Goal: Task Accomplishment & Management: Use online tool/utility

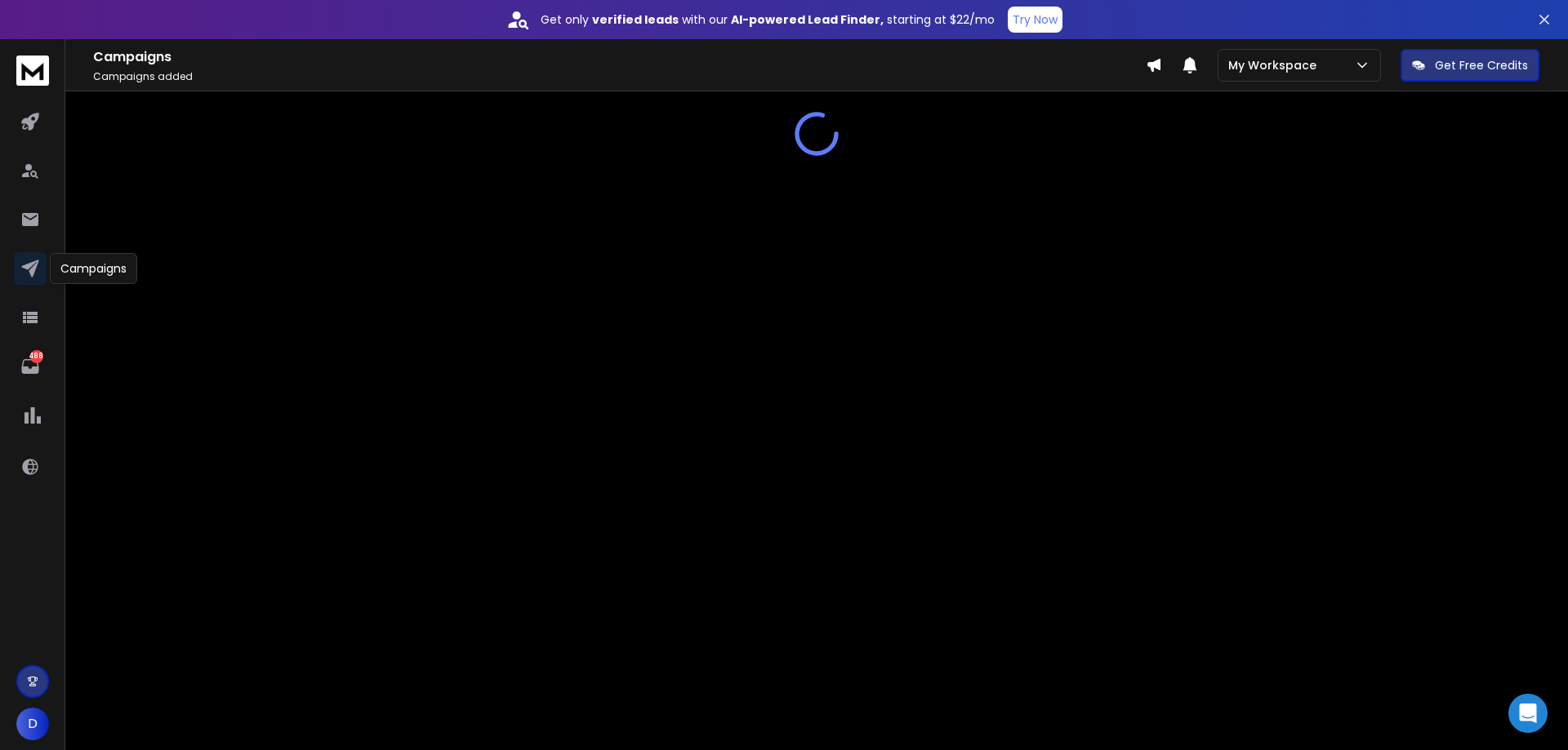
click at [28, 257] on link at bounding box center [30, 268] width 33 height 33
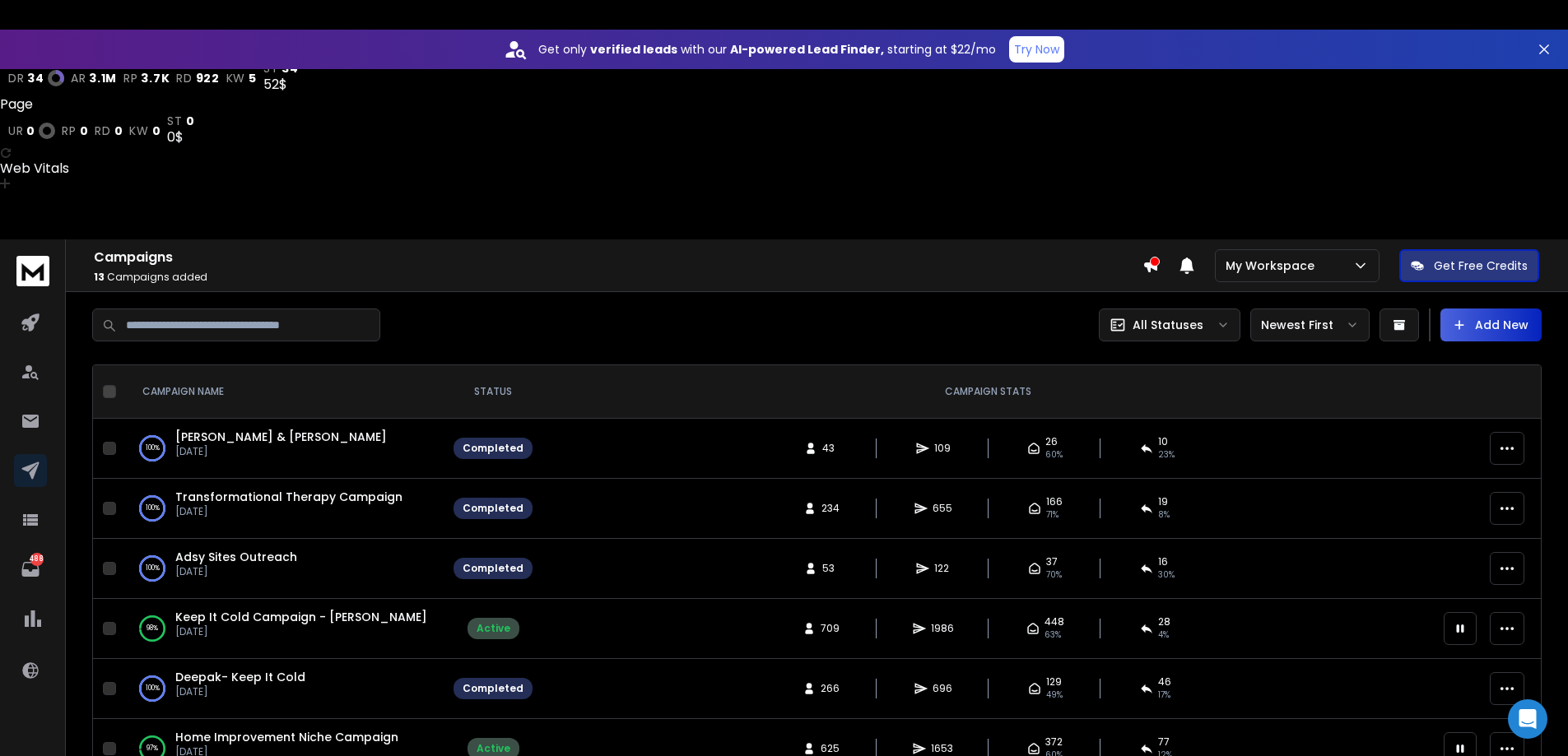
click at [243, 609] on span "Keep It Cold Campaign - [PERSON_NAME]" at bounding box center [301, 617] width 252 height 17
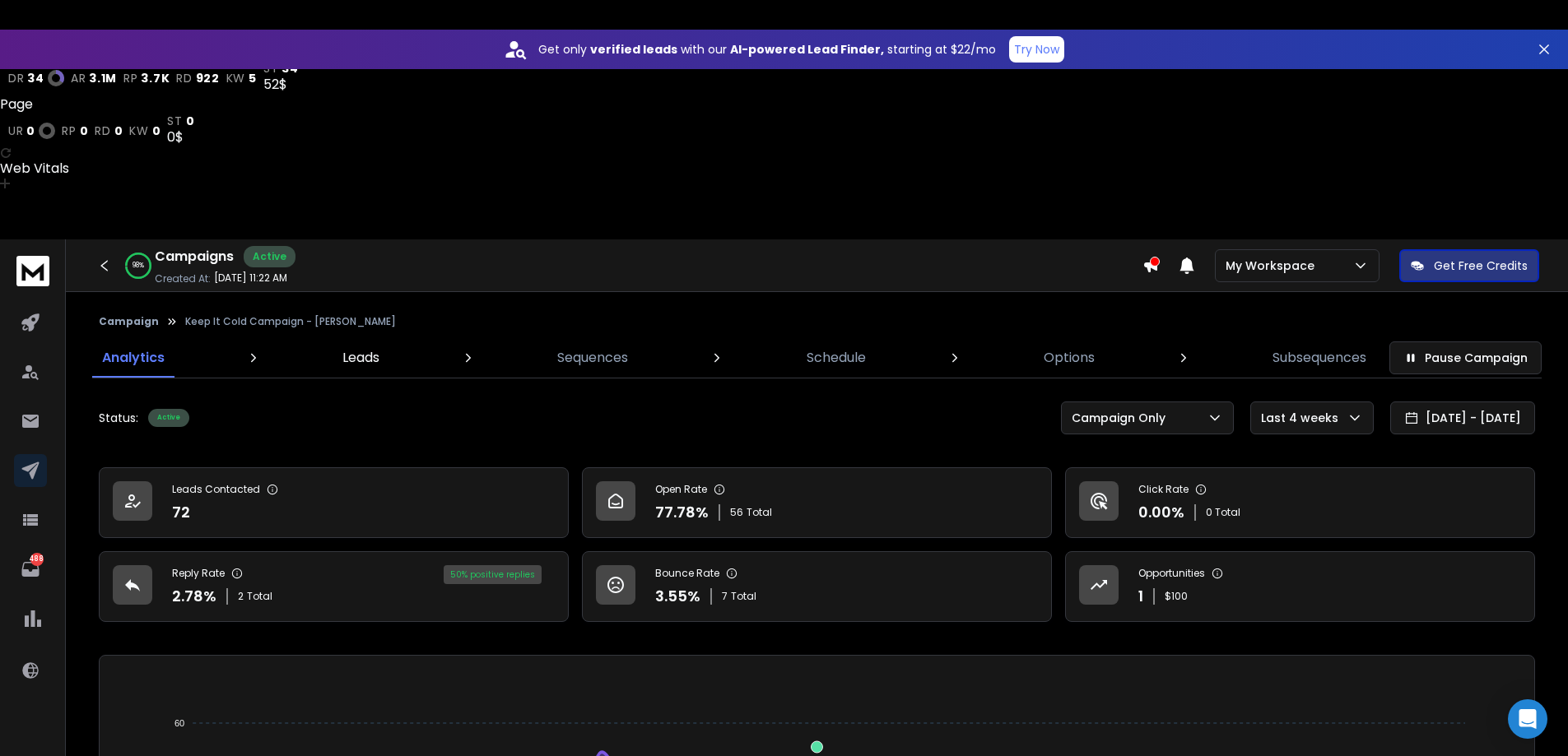
click at [364, 348] on p "Leads" at bounding box center [361, 358] width 37 height 20
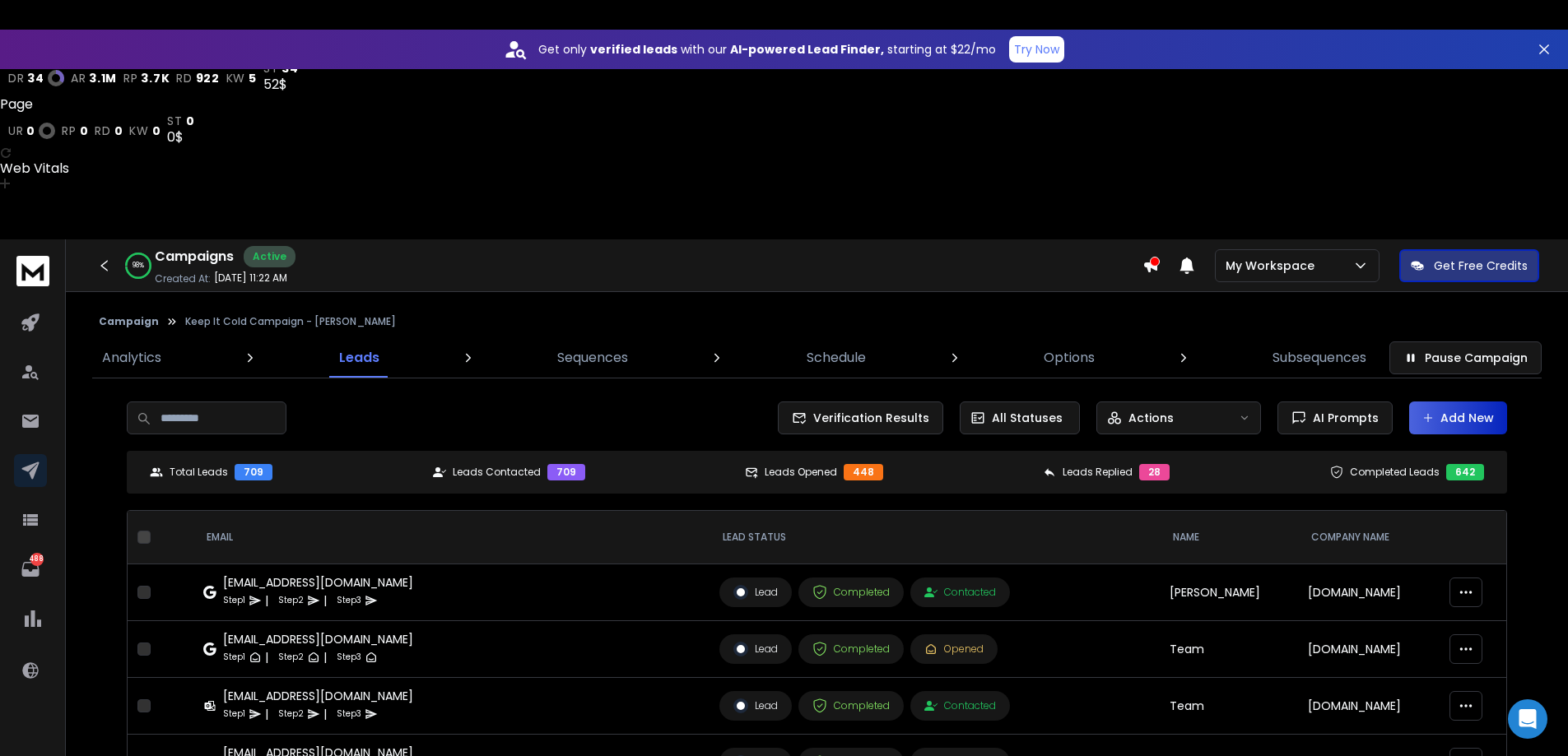
click at [1430, 413] on icon at bounding box center [1429, 419] width 12 height 12
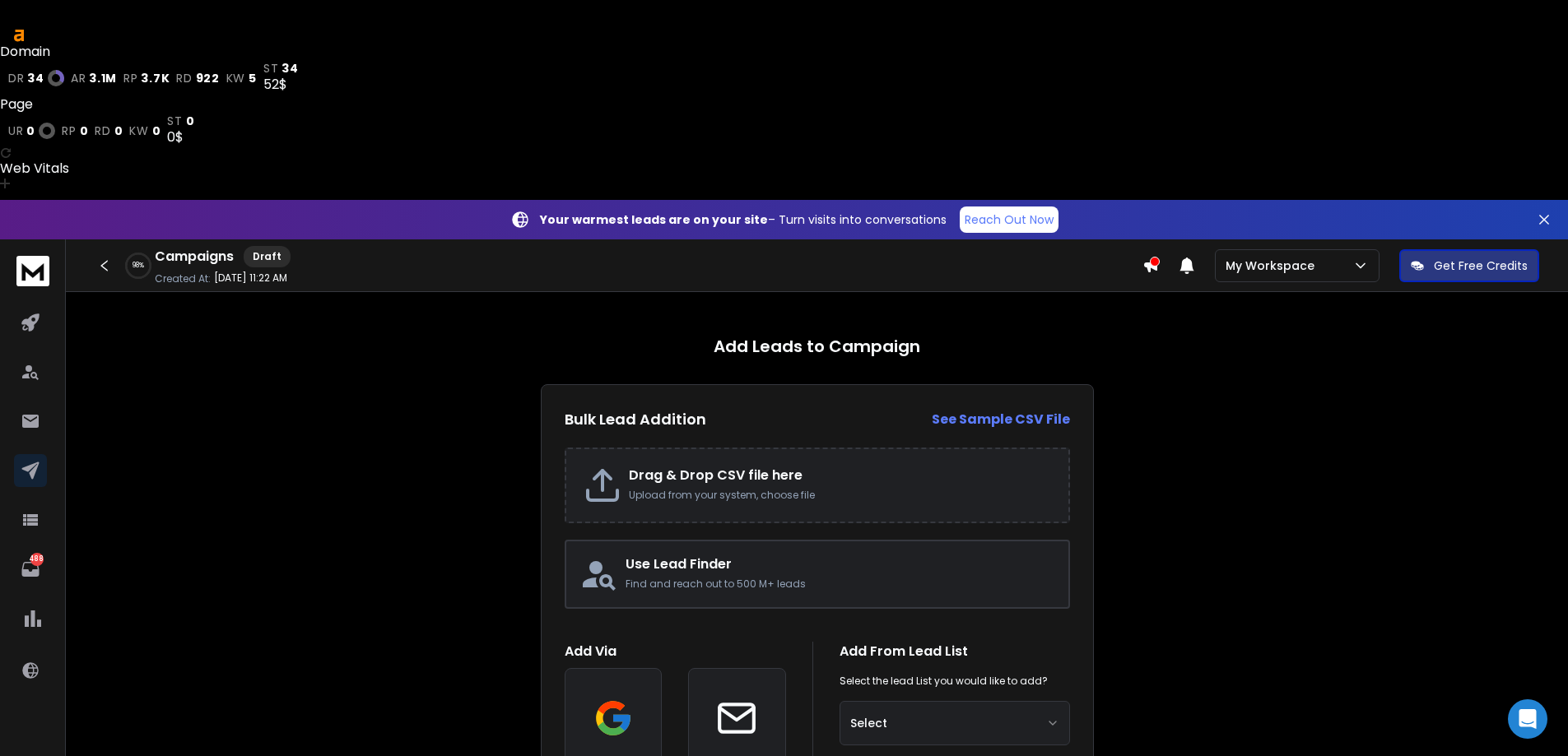
click at [726, 466] on h2 "Drag & Drop CSV file here" at bounding box center [839, 476] width 423 height 20
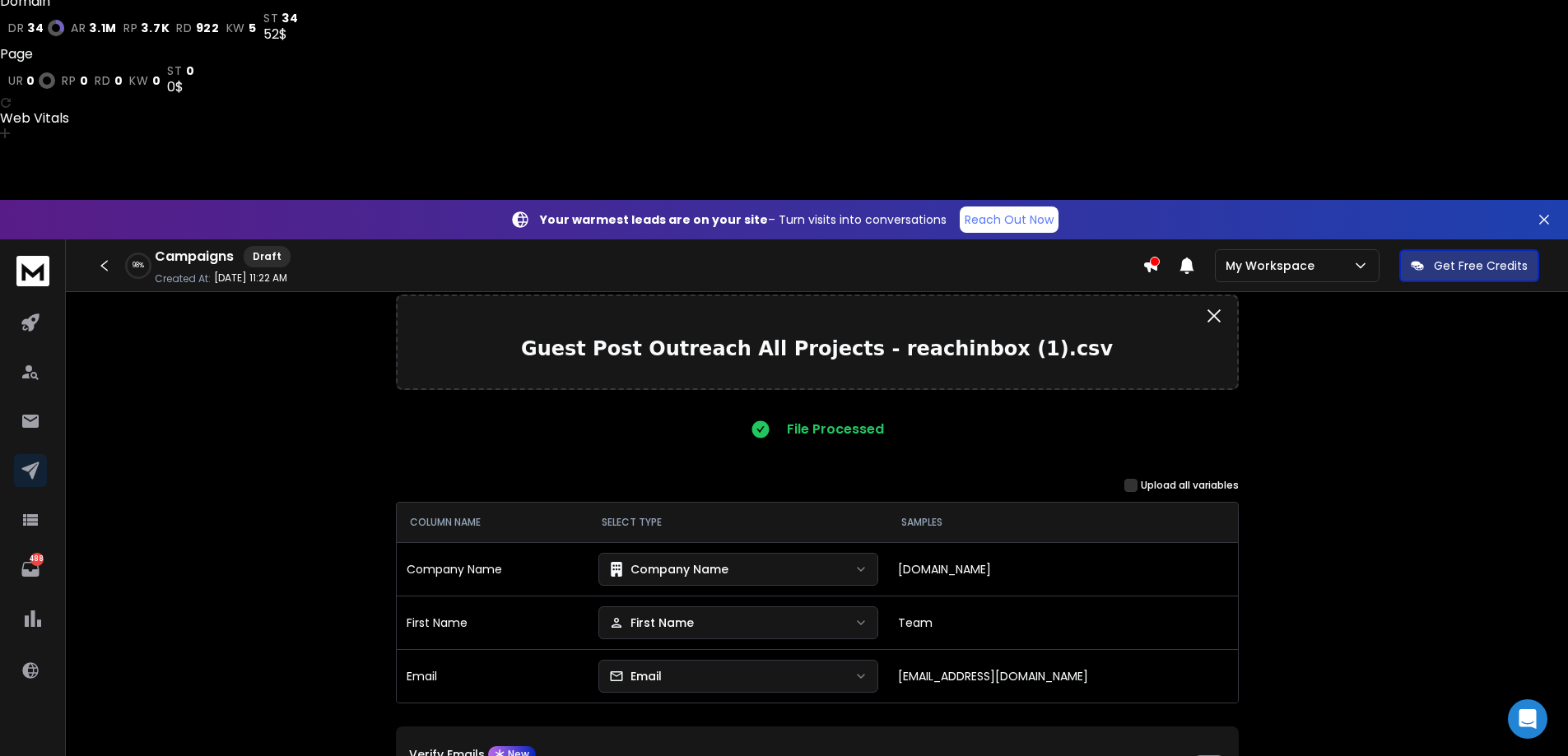
scroll to position [76, 0]
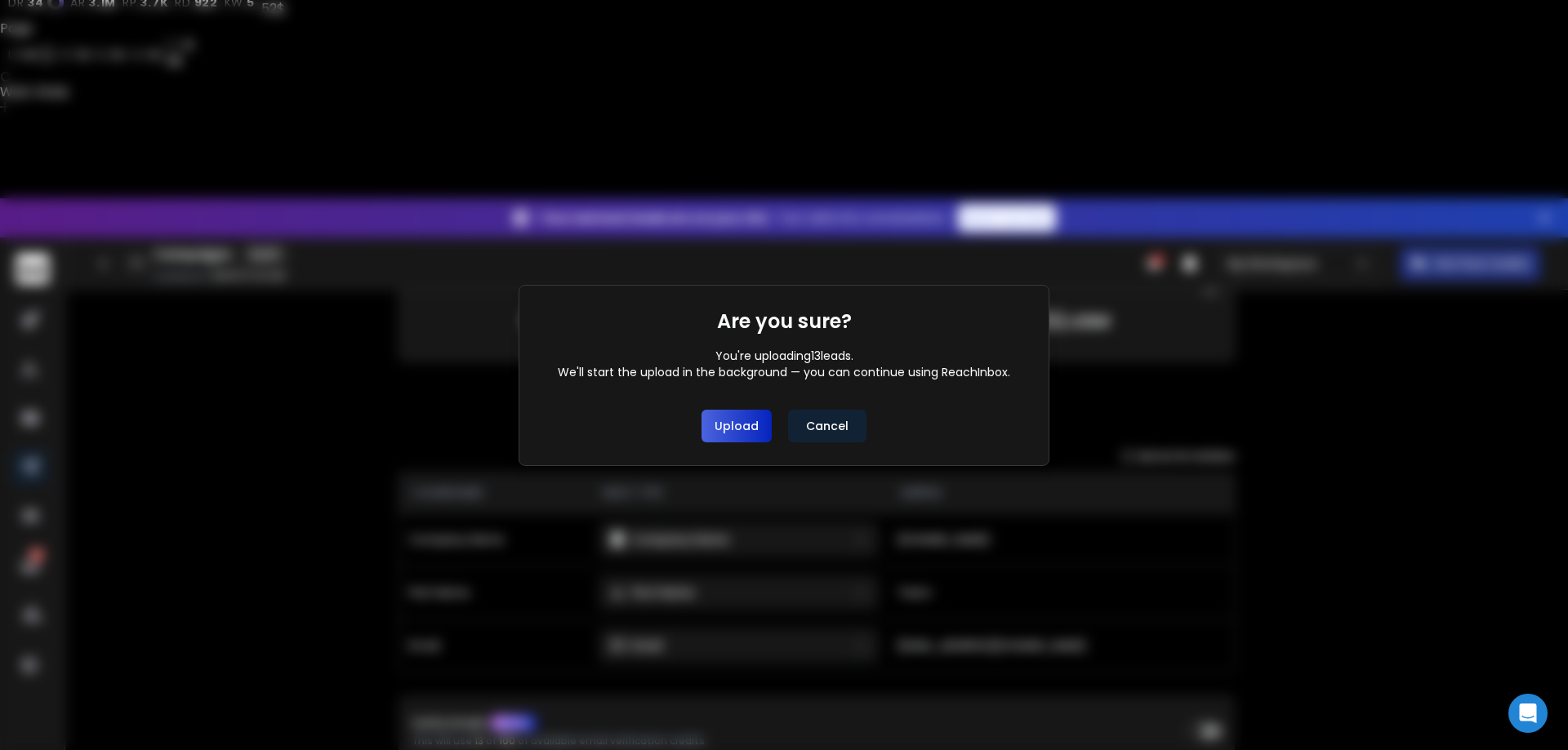
click at [750, 427] on button "Upload" at bounding box center [736, 426] width 70 height 33
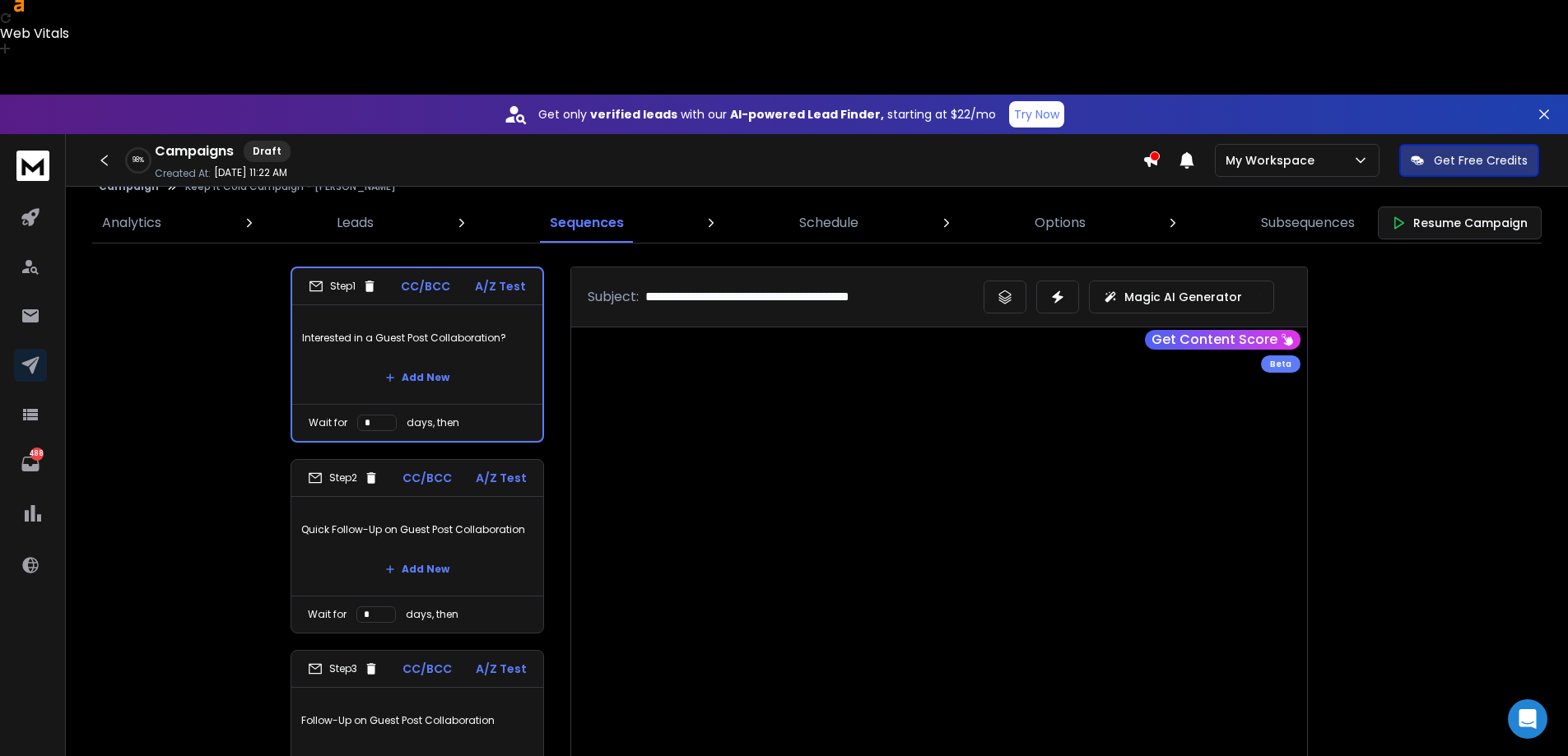
scroll to position [69, 0]
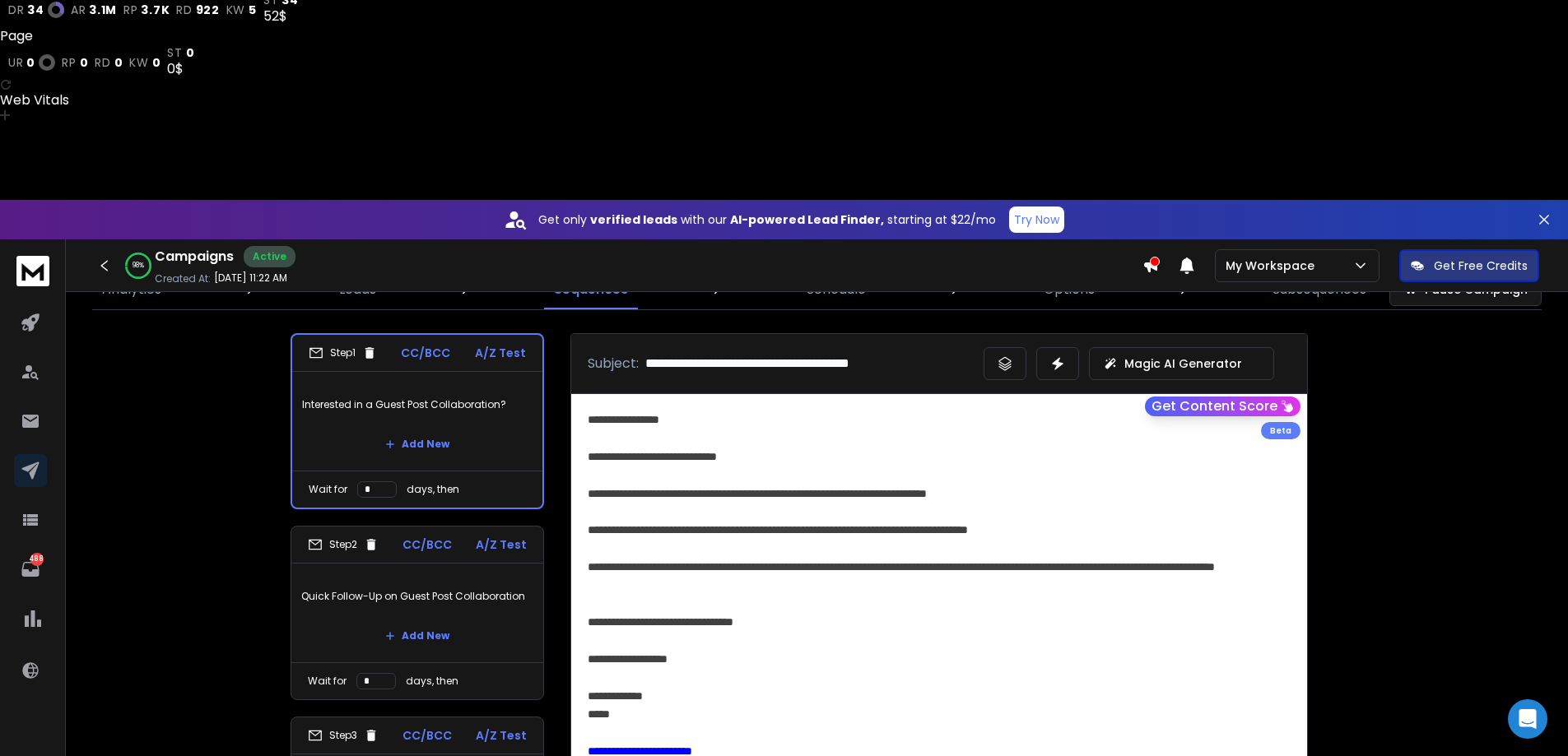
click at [675, 632] on div at bounding box center [938, 641] width 703 height 18
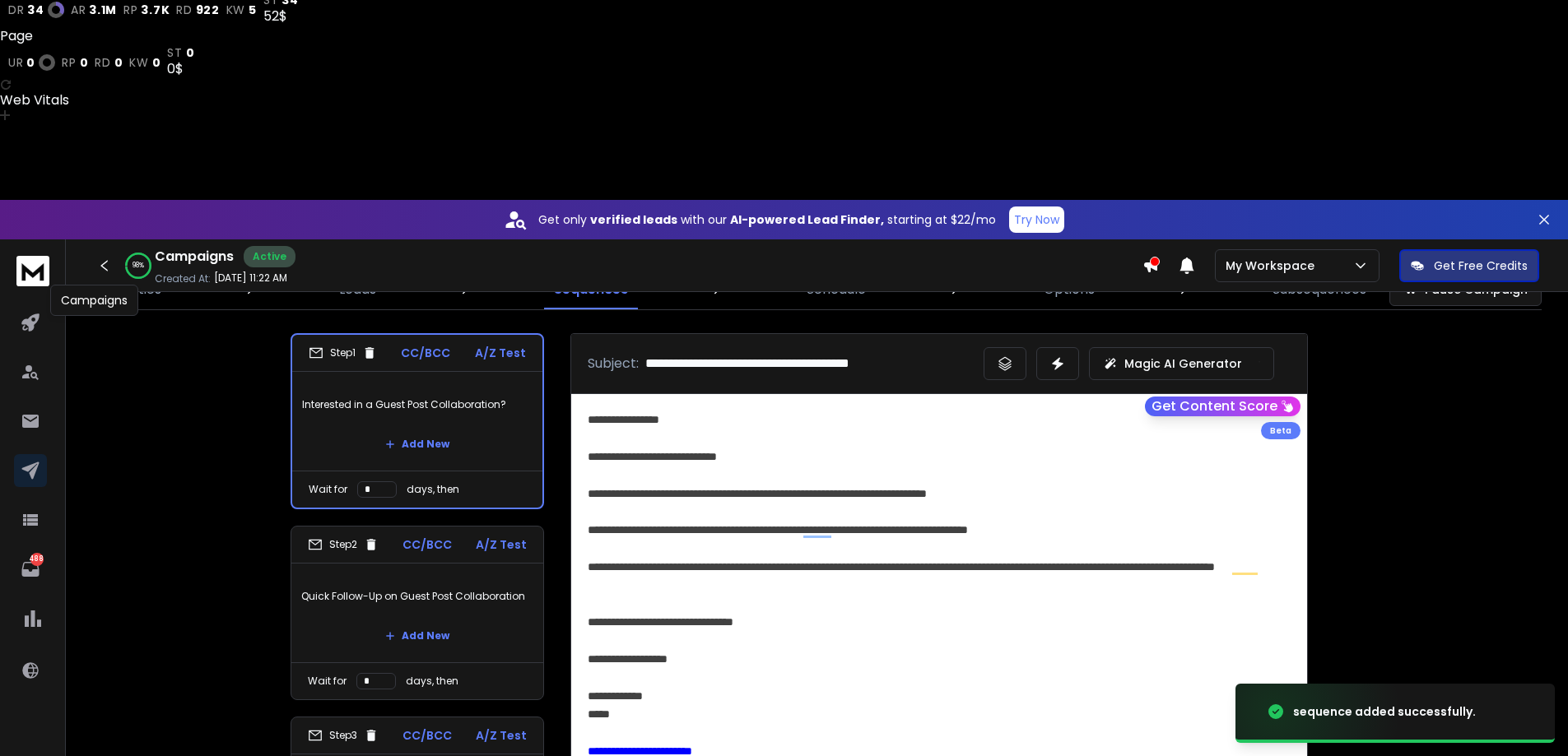
click at [21, 454] on link at bounding box center [30, 471] width 33 height 33
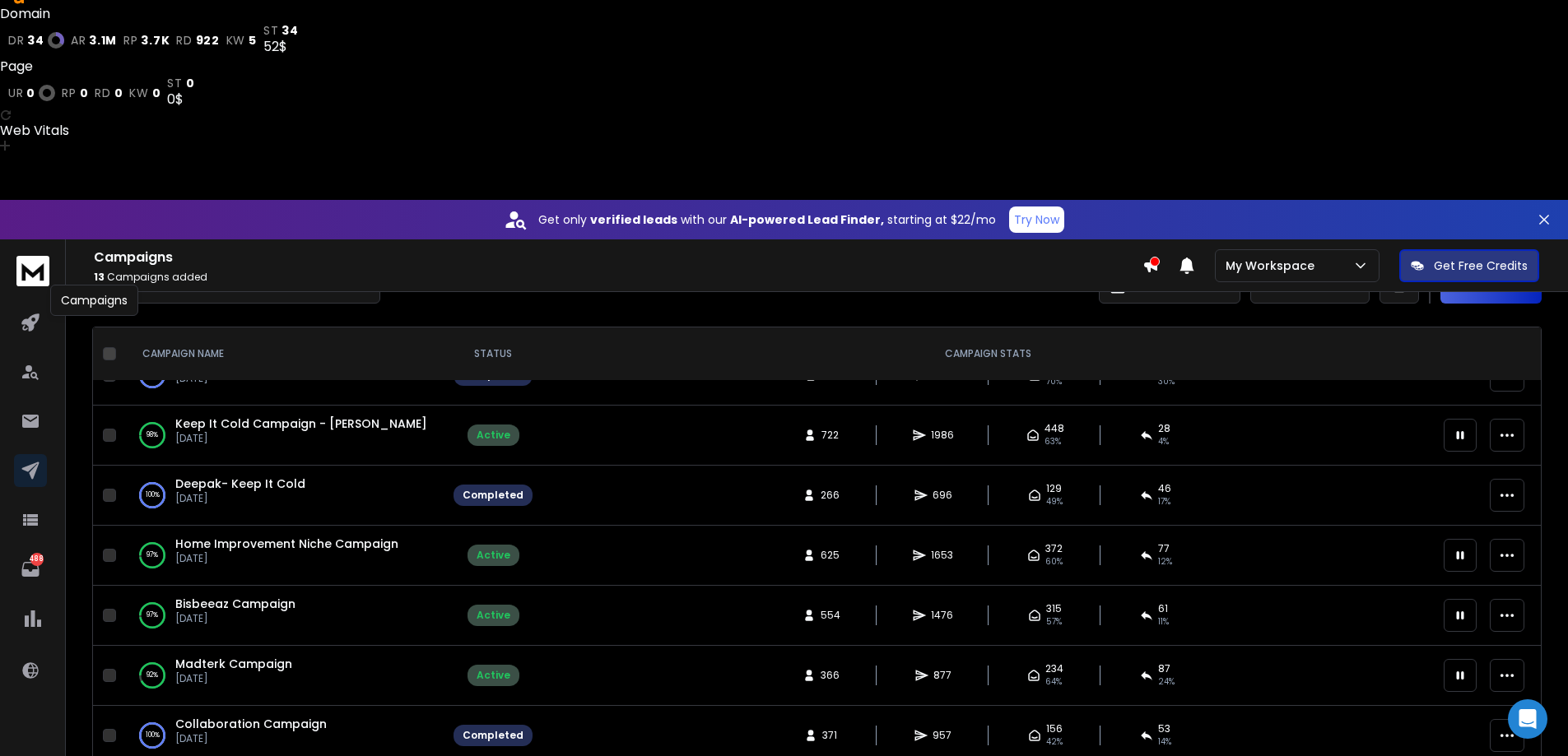
scroll to position [283, 0]
